Goal: Task Accomplishment & Management: Manage account settings

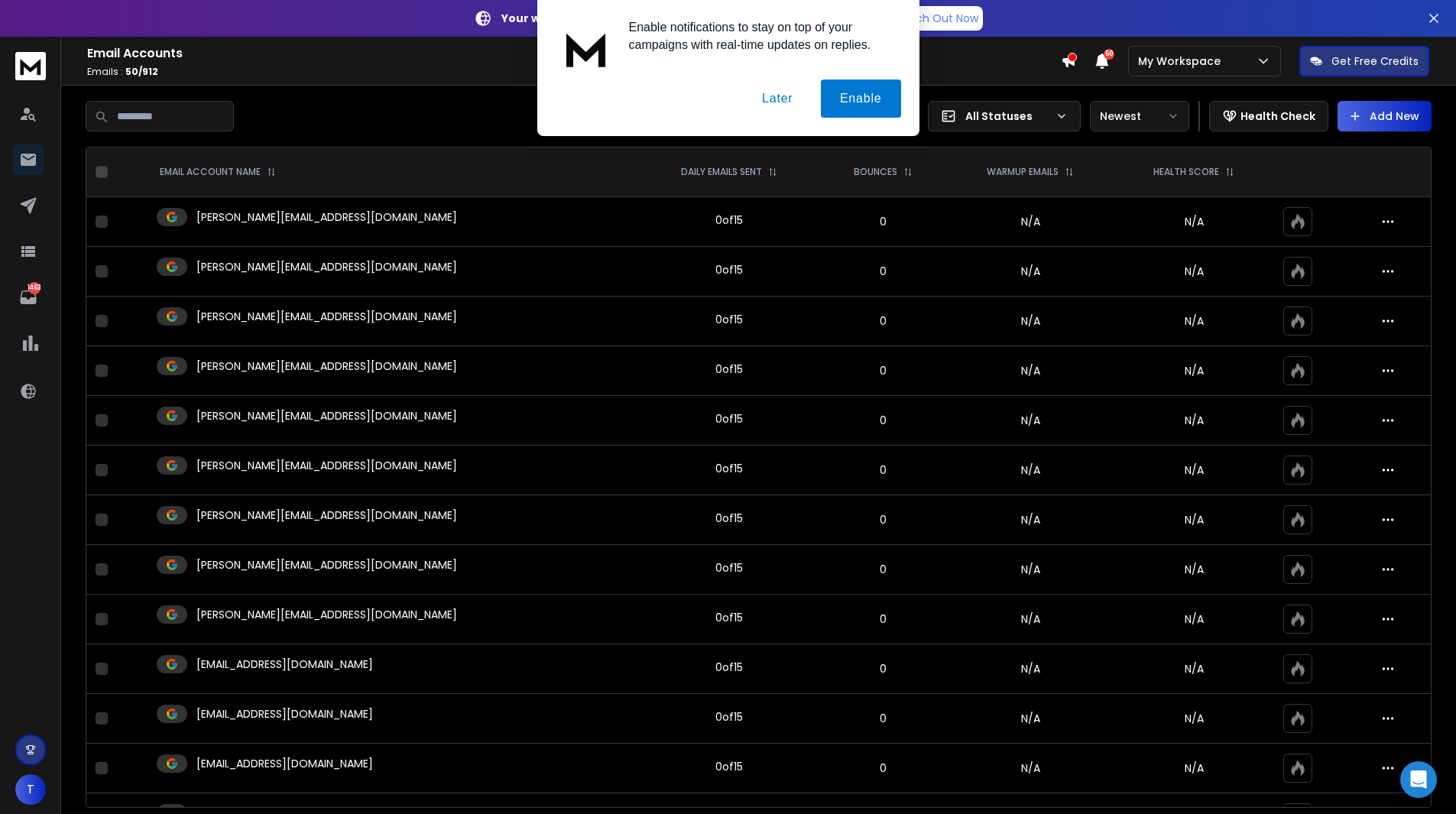
click at [787, 101] on button "Later" at bounding box center [777, 98] width 69 height 39
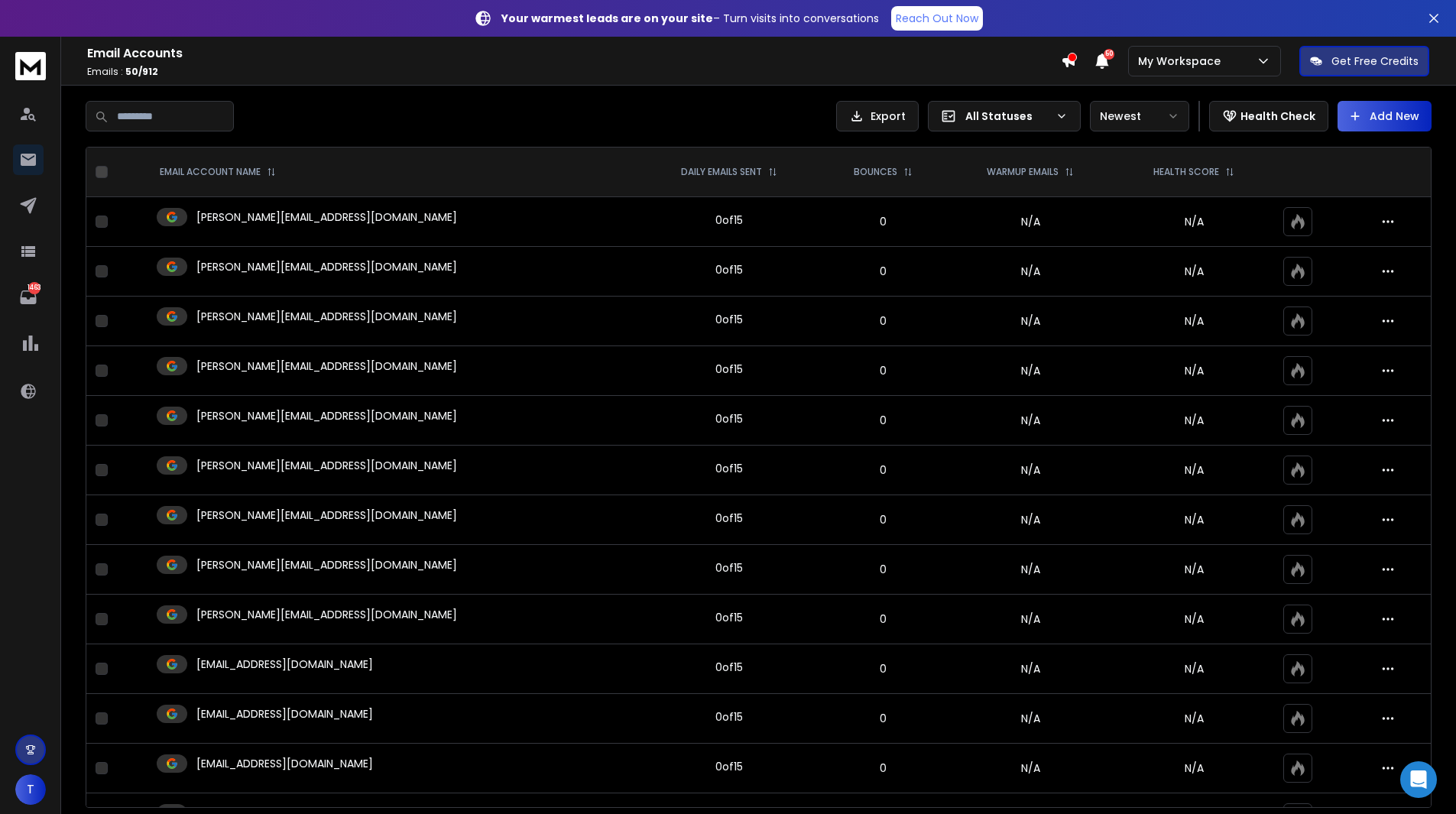
click at [1370, 118] on button "Add New" at bounding box center [1385, 116] width 94 height 30
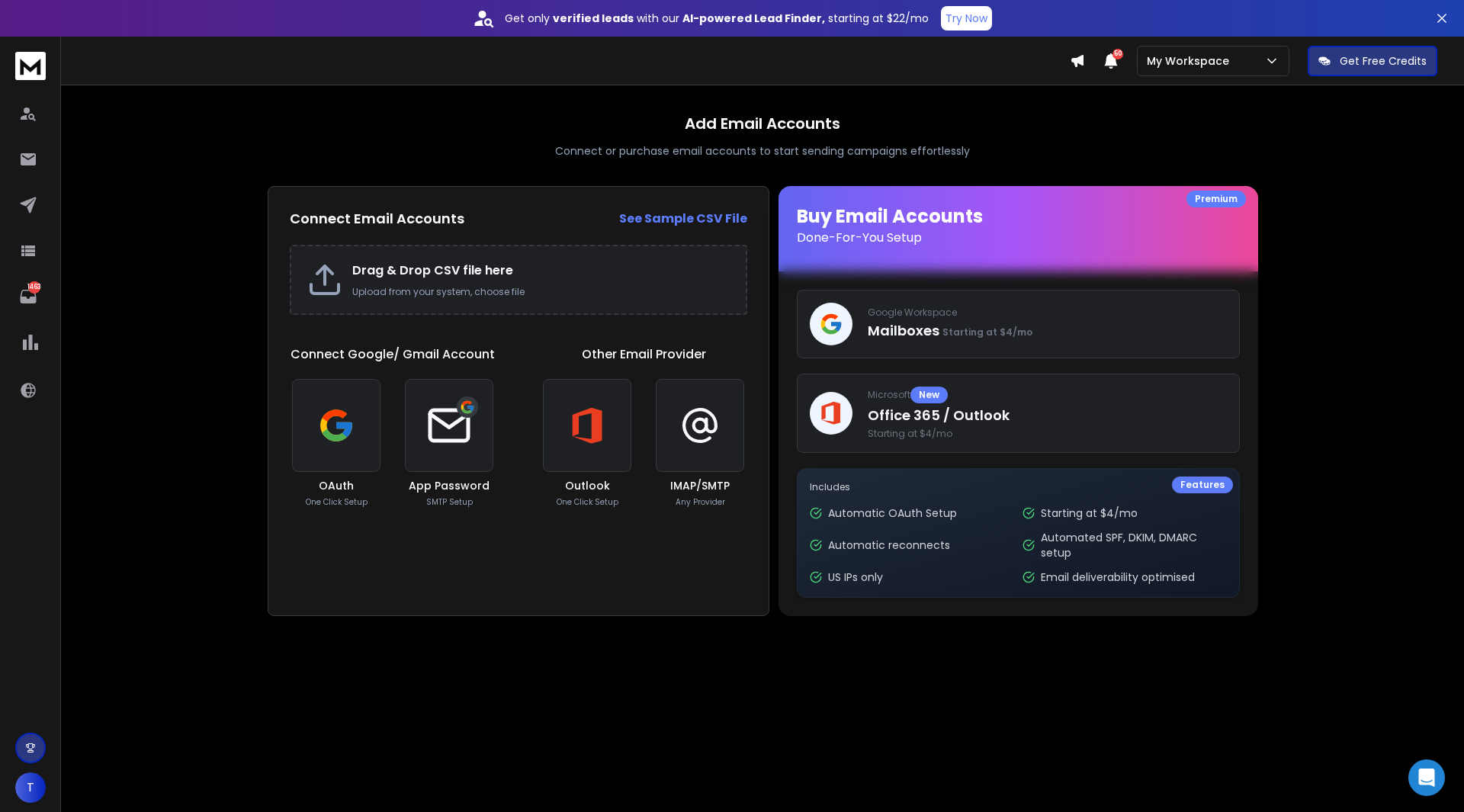
click at [316, 441] on div at bounding box center [336, 425] width 88 height 93
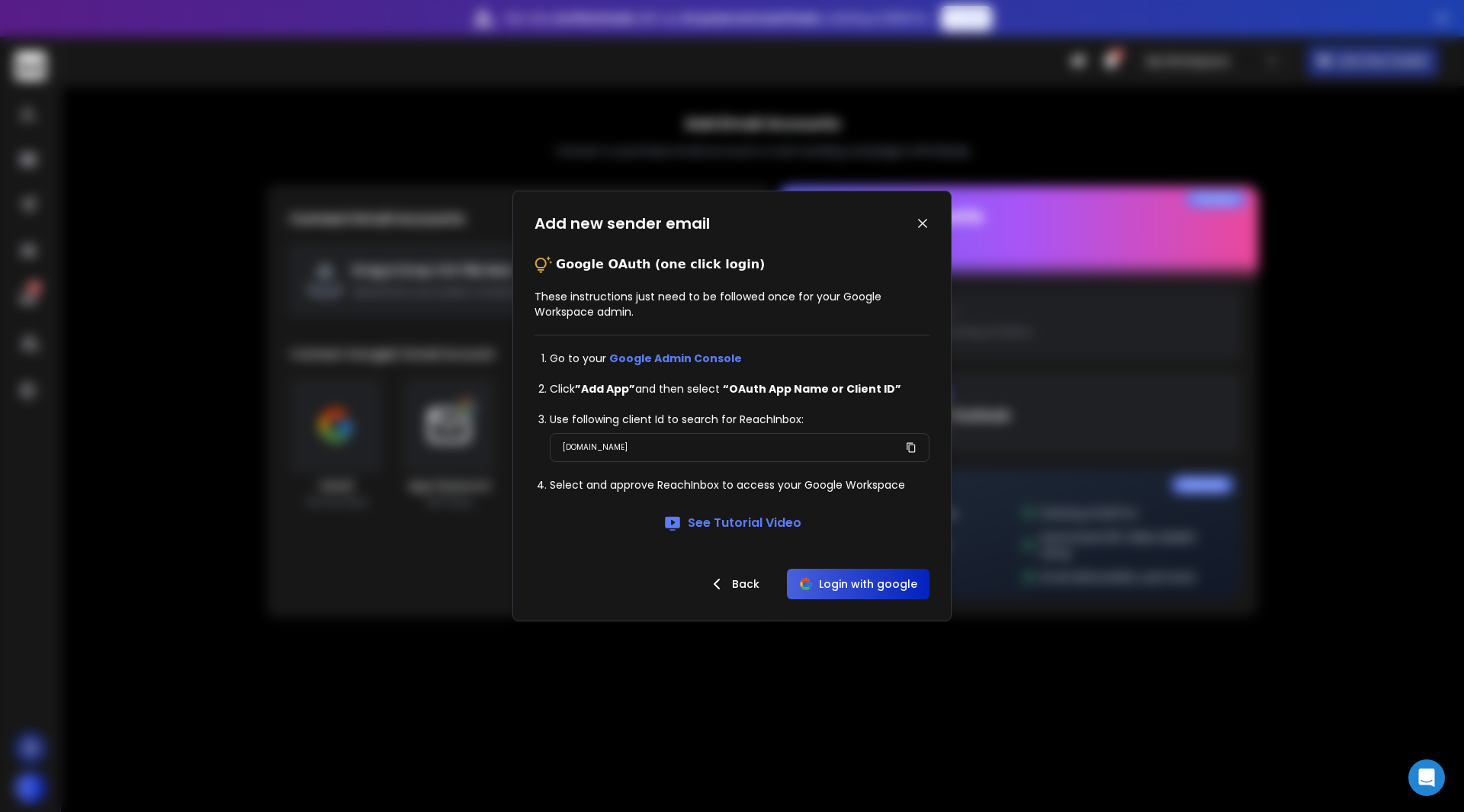
click at [851, 586] on button "Login with google" at bounding box center [859, 584] width 143 height 30
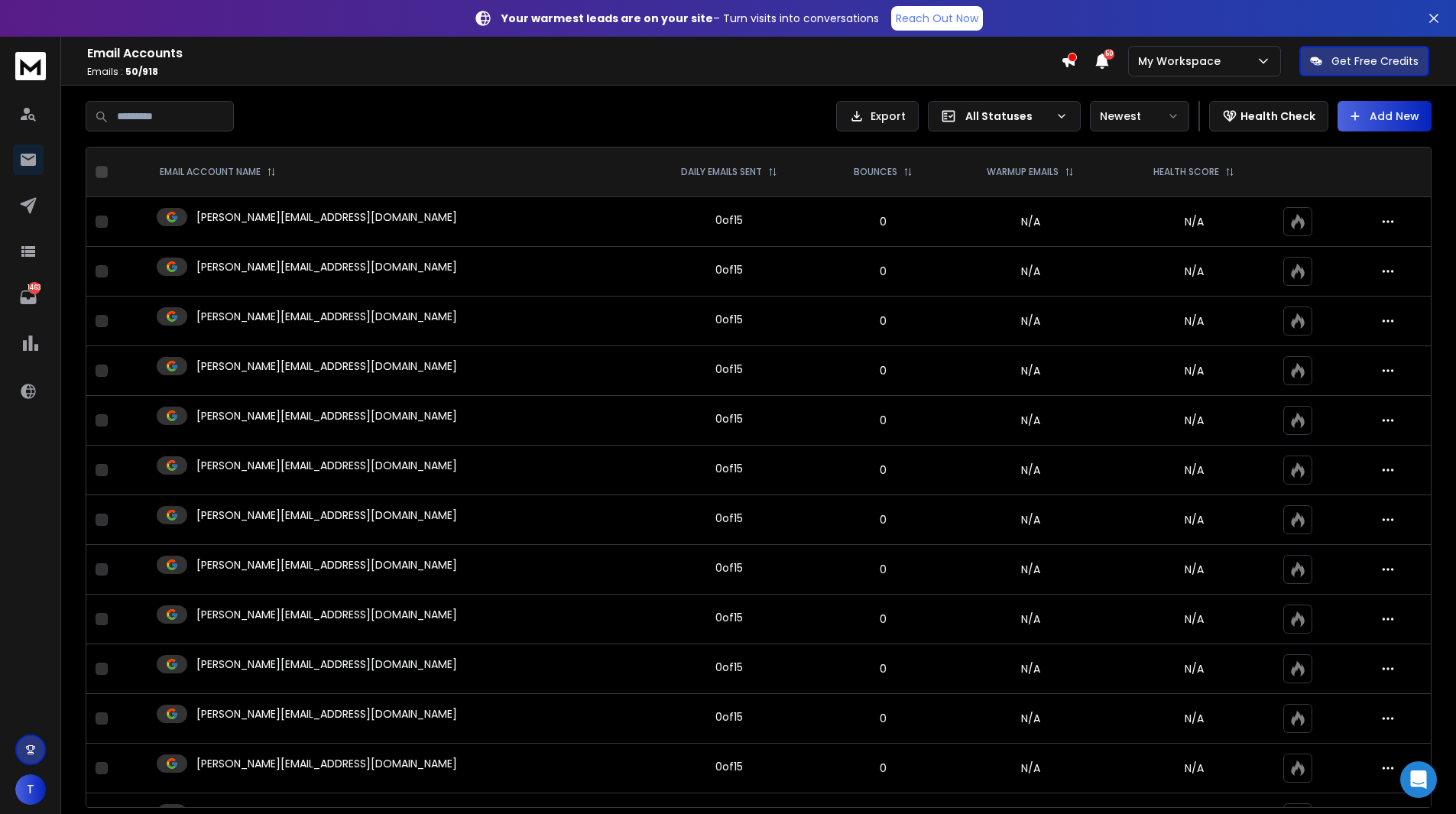
click at [1372, 115] on button "Add New" at bounding box center [1385, 116] width 94 height 30
click at [1380, 119] on button "Add New" at bounding box center [1385, 116] width 94 height 30
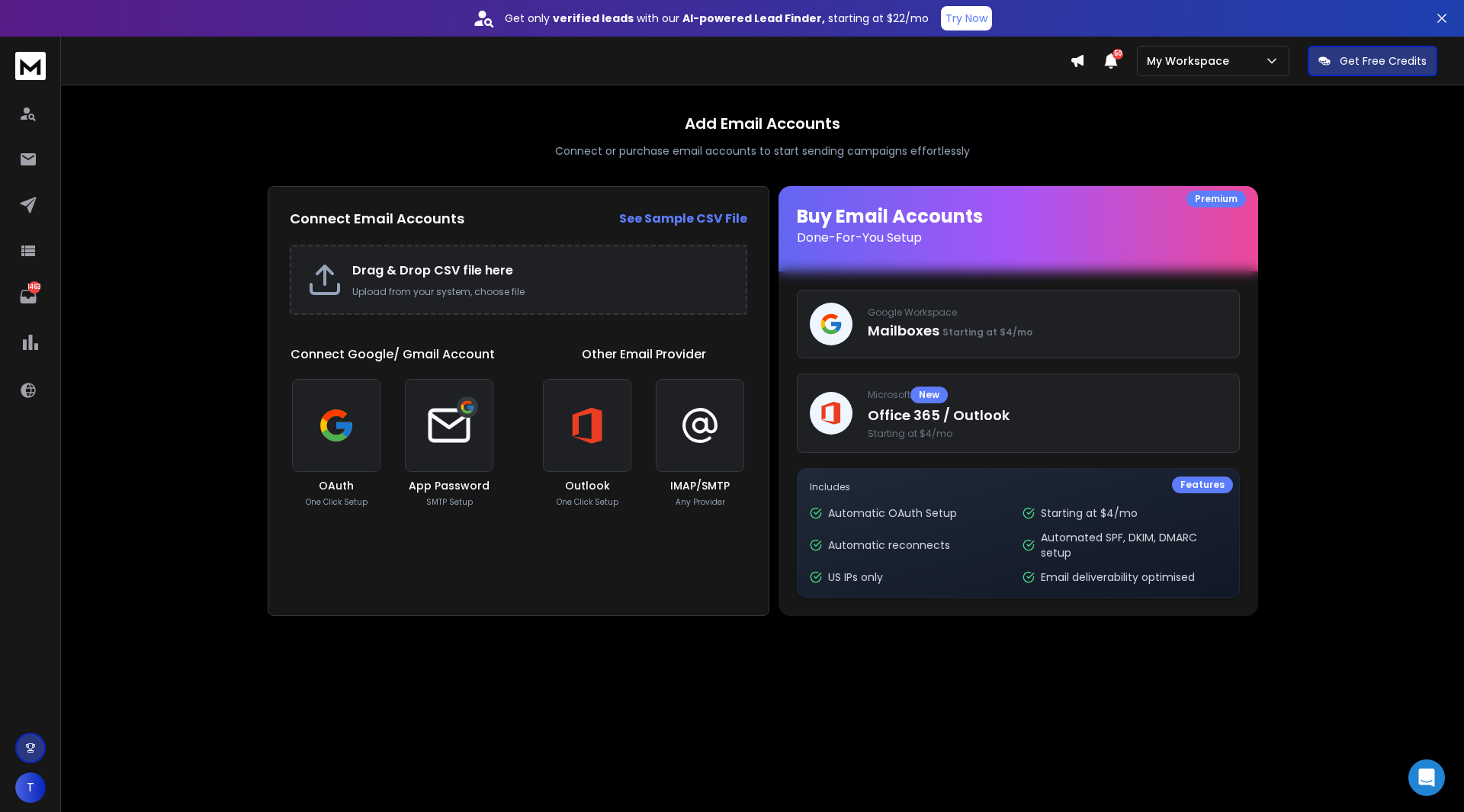
click at [342, 444] on icon at bounding box center [336, 425] width 39 height 46
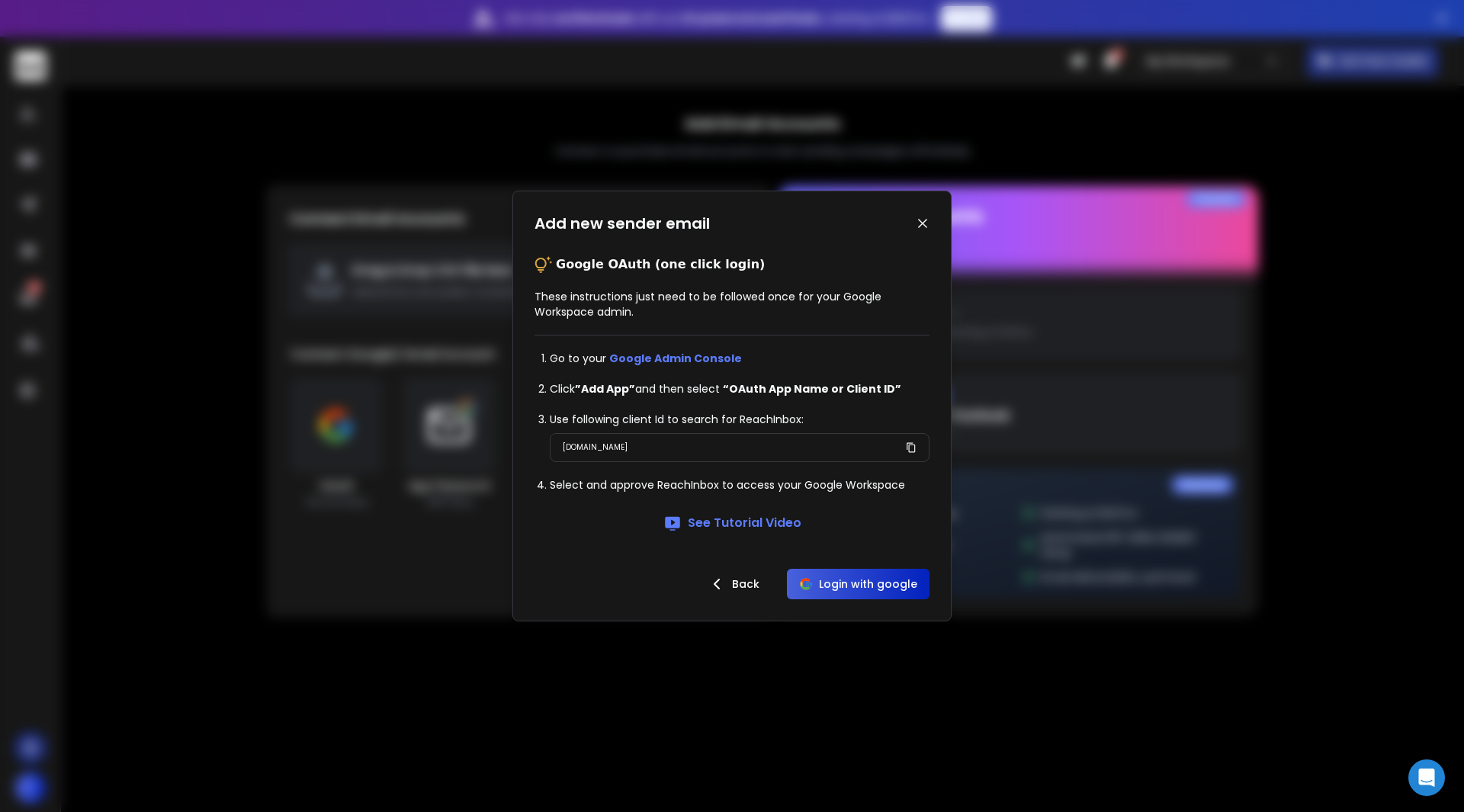
click at [812, 586] on icon at bounding box center [809, 586] width 6 height 6
